Goal: Task Accomplishment & Management: Use online tool/utility

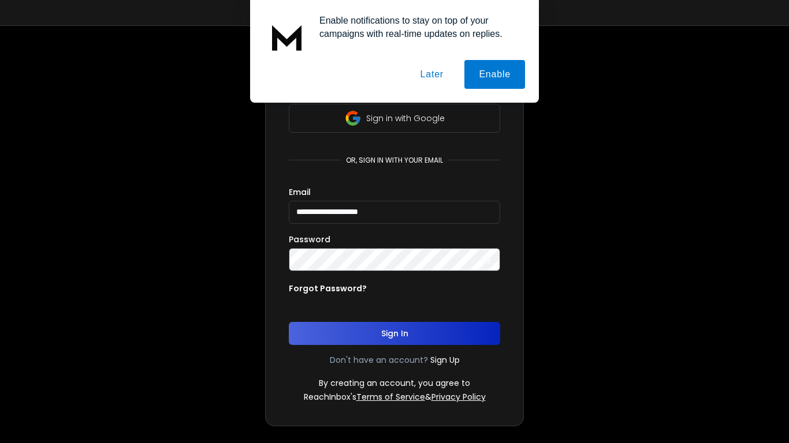
type input "**********"
click at [394, 333] on button "Sign In" at bounding box center [394, 333] width 211 height 23
